Goal: Information Seeking & Learning: Find contact information

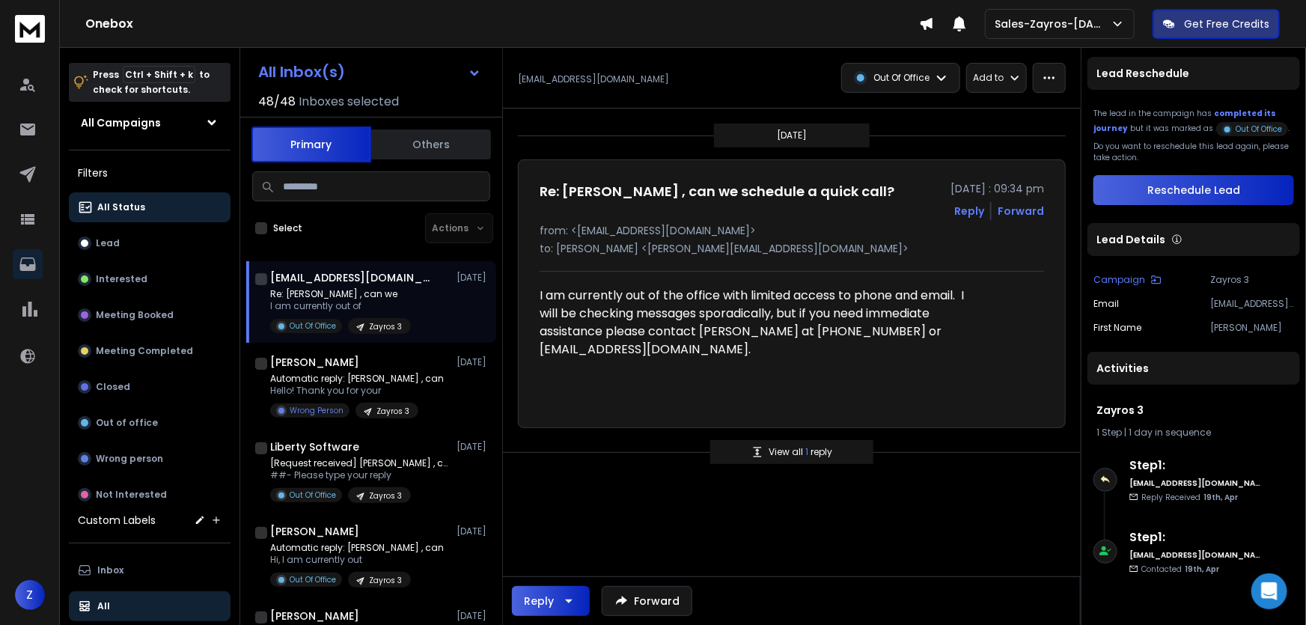
scroll to position [135, 0]
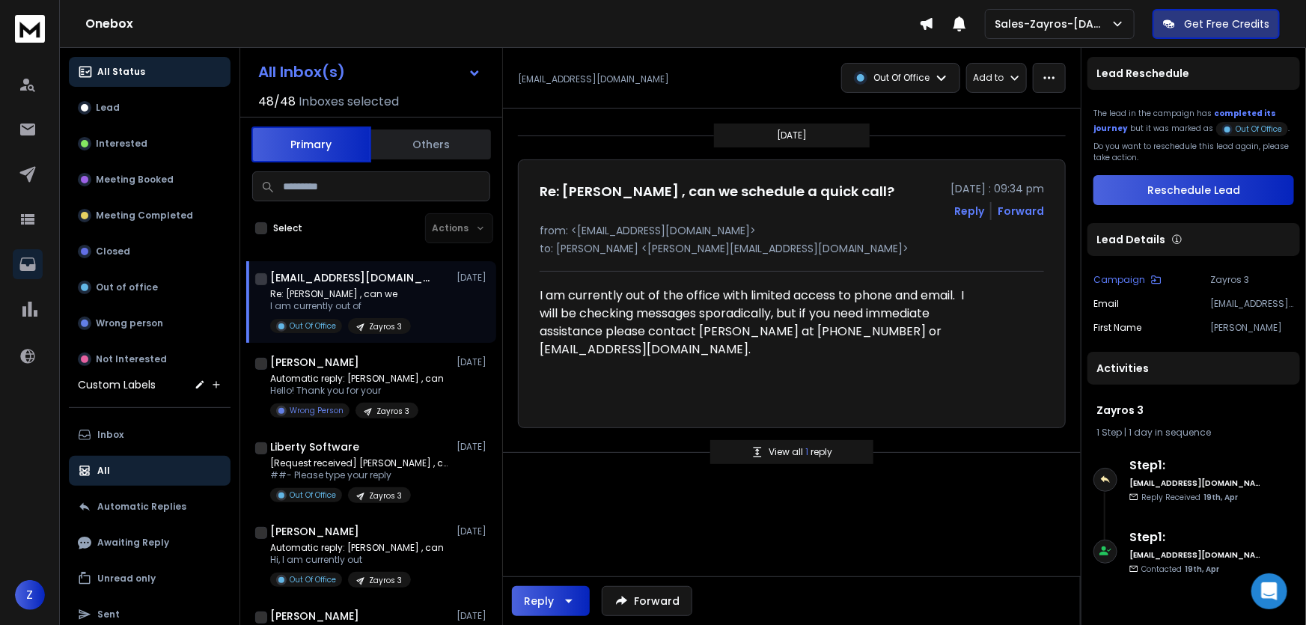
copy div "[EMAIL_ADDRESS][DOMAIN_NAME]"
drag, startPoint x: 535, startPoint y: 351, endPoint x: 759, endPoint y: 351, distance: 224.5
click at [759, 351] on div "Re: [PERSON_NAME] , can we schedule a quick call? [DATE] : 09:34 pm Reply Forwa…" at bounding box center [792, 293] width 548 height 269
click at [629, 383] on div "I am currently out of the office with limited access to phone and email. I will…" at bounding box center [763, 347] width 449 height 120
click at [784, 136] on p "[DATE]" at bounding box center [792, 135] width 30 height 12
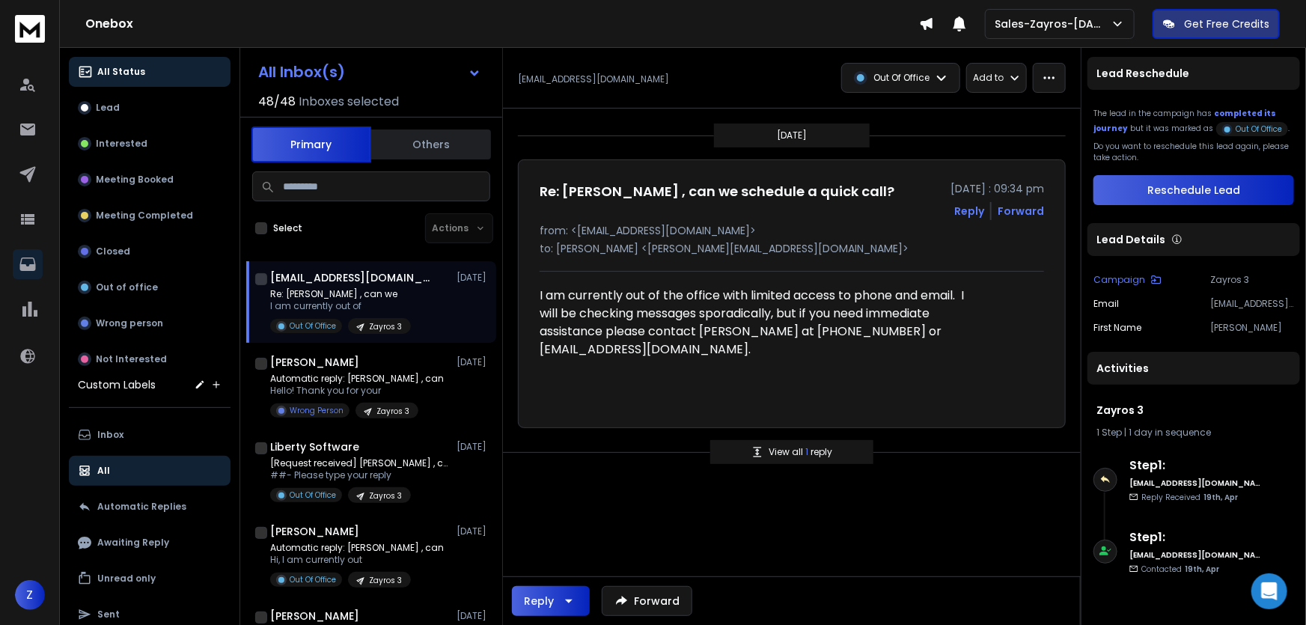
click at [779, 447] on p "View all 1 reply" at bounding box center [801, 452] width 64 height 12
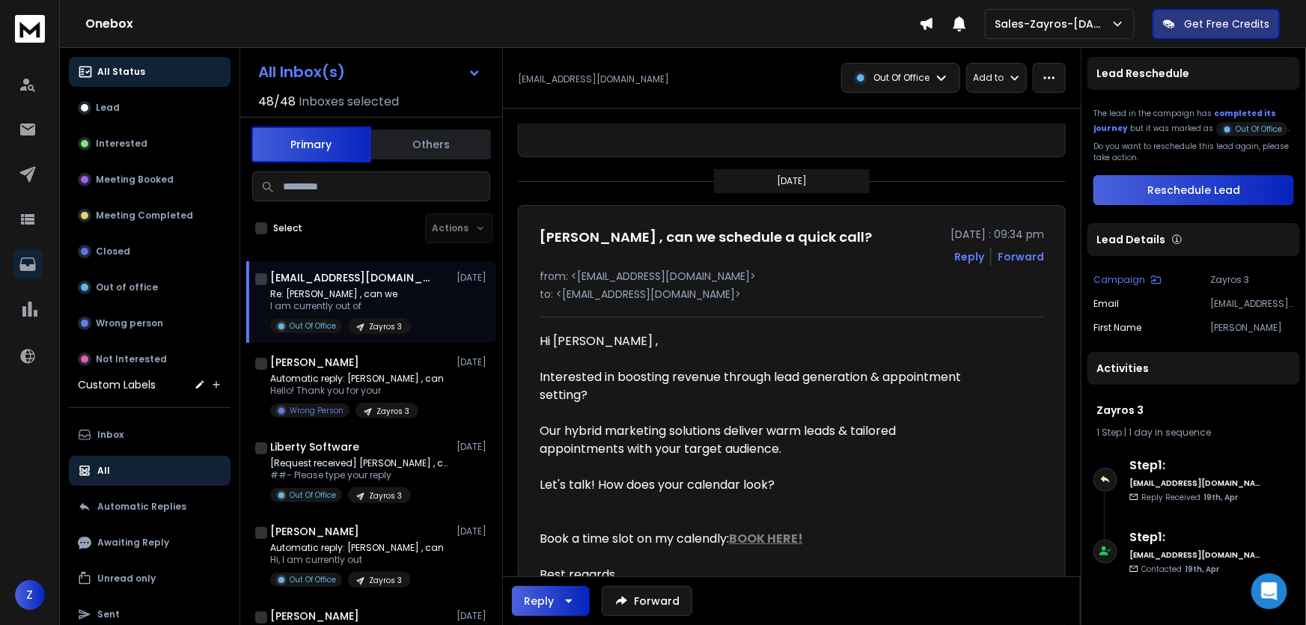
scroll to position [272, 0]
copy p "[PERSON_NAME][EMAIL_ADDRESS][DOMAIN_NAME]"
copy p "[EMAIL_ADDRESS][DOMAIN_NAME]"
drag, startPoint x: 742, startPoint y: 294, endPoint x: 561, endPoint y: 299, distance: 181.2
click at [561, 299] on div "[PERSON_NAME] , can we schedule a quick call? [DATE] : 09:34 pm Reply Forward f…" at bounding box center [791, 492] width 504 height 533
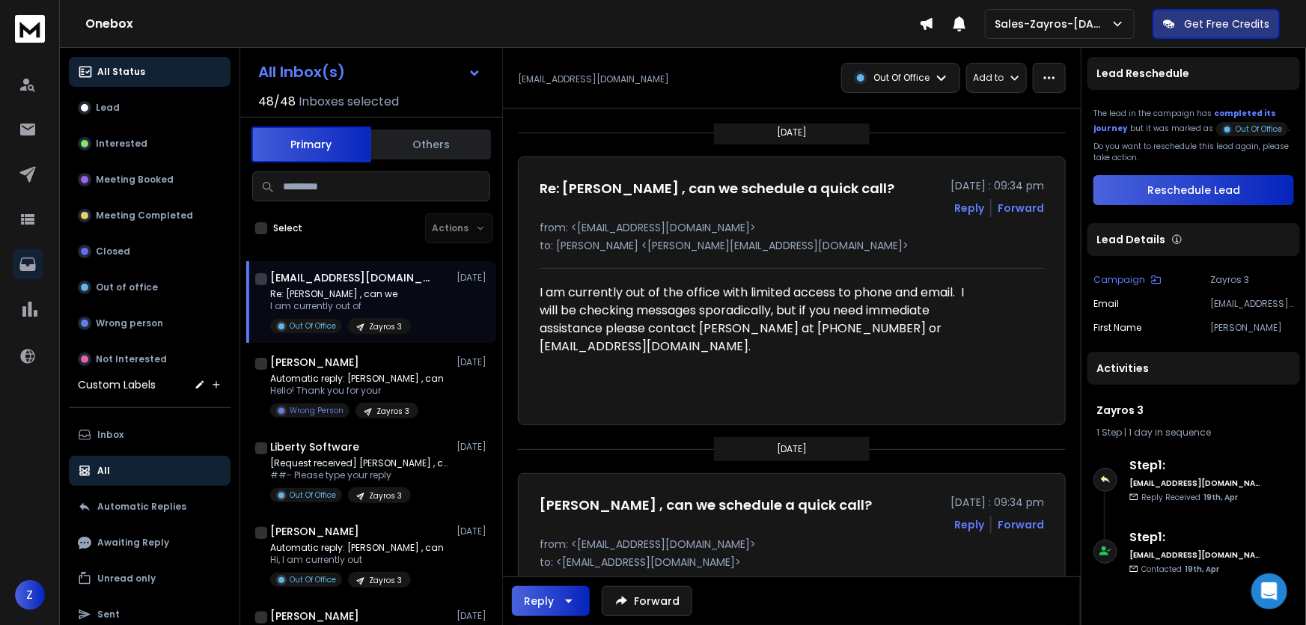
scroll to position [0, 0]
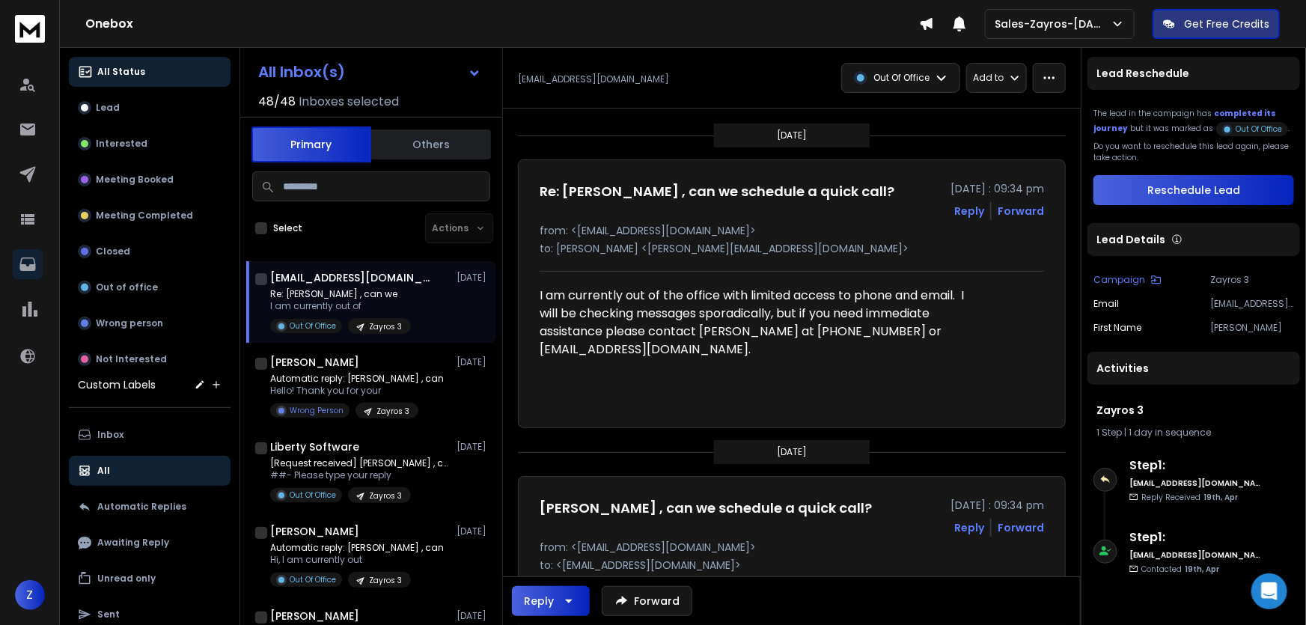
copy div "[EMAIL_ADDRESS][DOMAIN_NAME]"
drag, startPoint x: 539, startPoint y: 349, endPoint x: 759, endPoint y: 349, distance: 220.0
click at [759, 349] on div "I am currently out of the office with limited access to phone and email. I will…" at bounding box center [763, 347] width 449 height 120
